Goal: Task Accomplishment & Management: Manage account settings

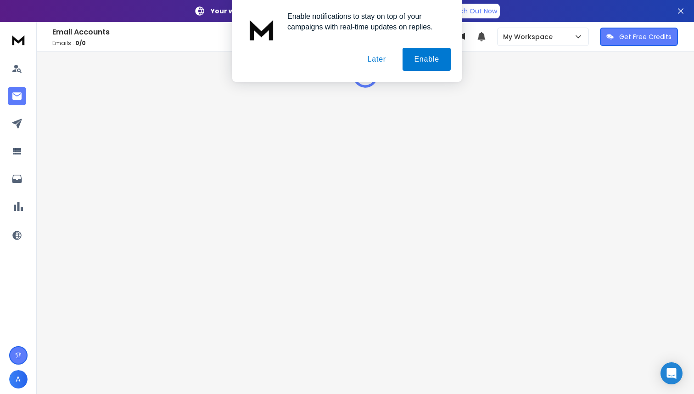
click at [369, 58] on button "Later" at bounding box center [376, 59] width 41 height 23
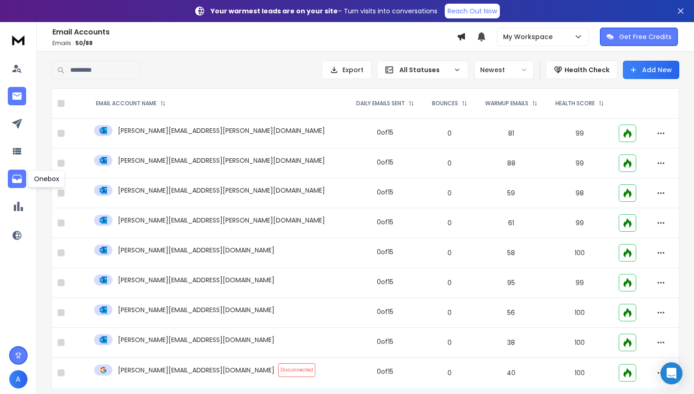
click at [17, 179] on icon at bounding box center [16, 178] width 11 height 11
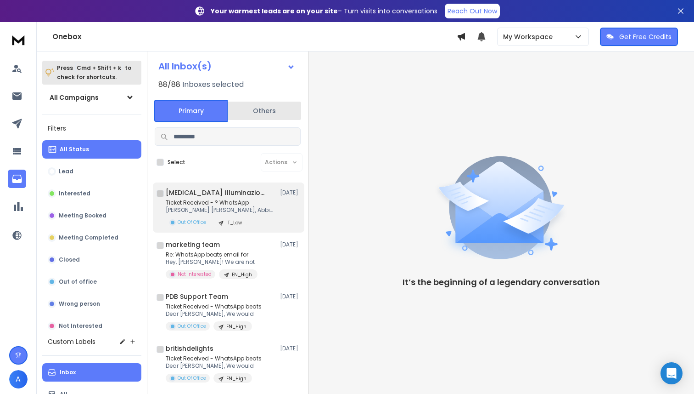
click at [231, 193] on div "[MEDICAL_DATA] Illuminazione [DATE]" at bounding box center [233, 192] width 135 height 9
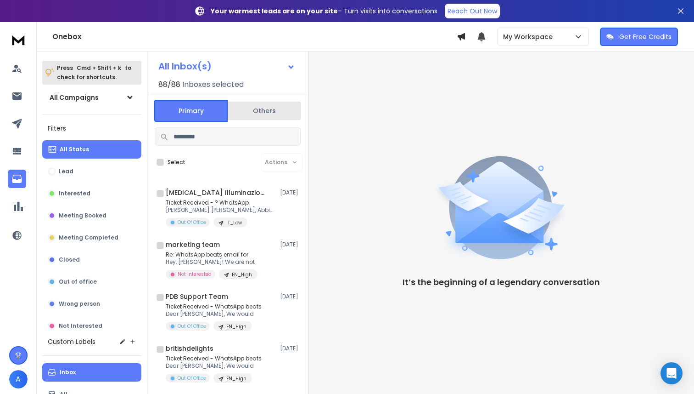
click at [19, 41] on img at bounding box center [18, 39] width 18 height 17
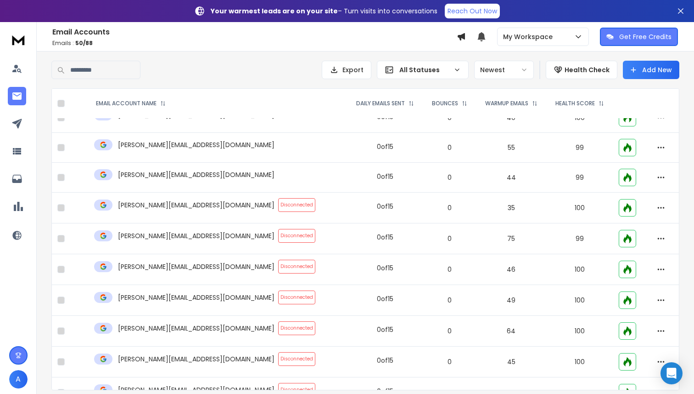
scroll to position [737, 0]
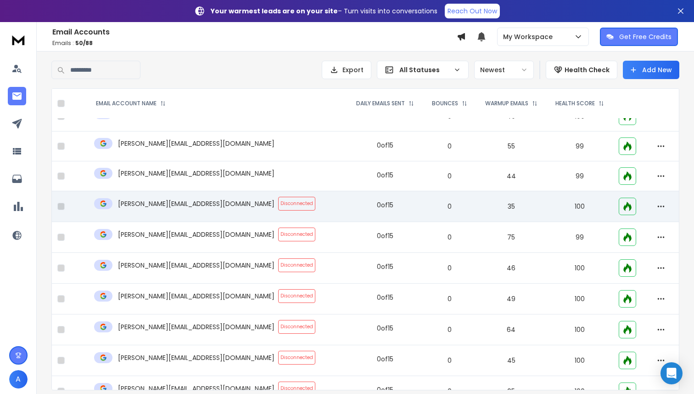
click at [278, 204] on span "Disconnected" at bounding box center [296, 204] width 37 height 14
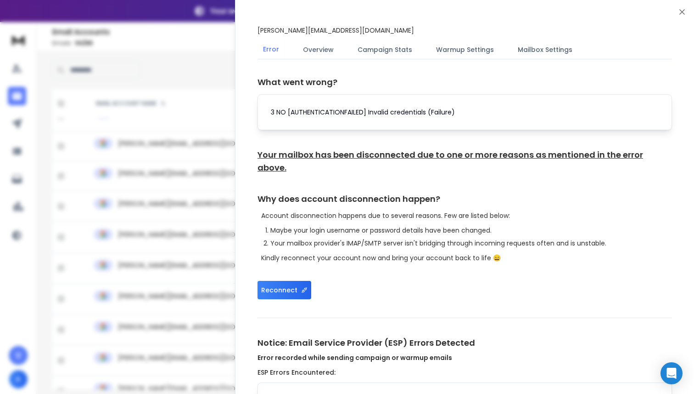
click at [169, 179] on div at bounding box center [347, 197] width 694 height 394
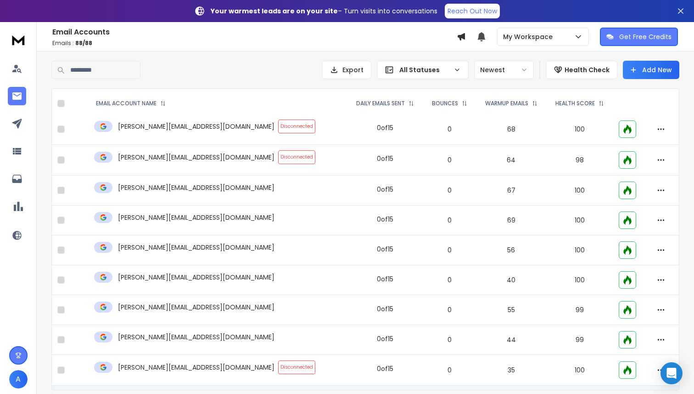
scroll to position [0, 0]
